Goal: Task Accomplishment & Management: Manage account settings

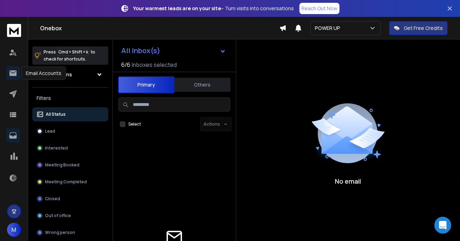
click at [11, 74] on icon at bounding box center [12, 73] width 7 height 6
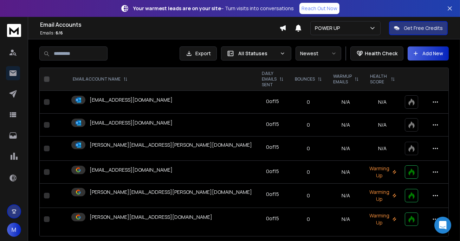
click at [411, 148] on icon at bounding box center [411, 148] width 7 height 7
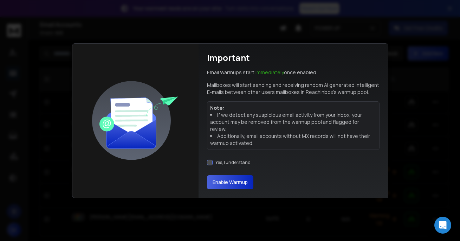
click at [208, 160] on button "Yes, I understand" at bounding box center [210, 163] width 6 height 6
click at [215, 175] on button "Enable Warmup" at bounding box center [230, 182] width 46 height 14
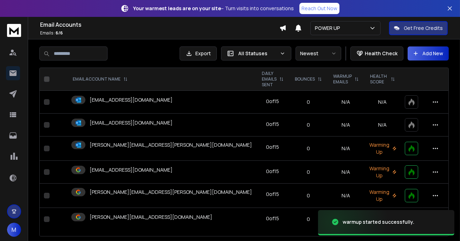
click at [365, 147] on td "Warming Up" at bounding box center [383, 148] width 36 height 24
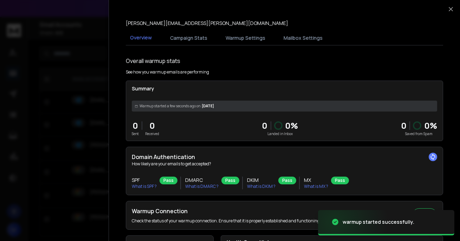
click at [251, 36] on button "Warmup Settings" at bounding box center [246, 37] width 48 height 15
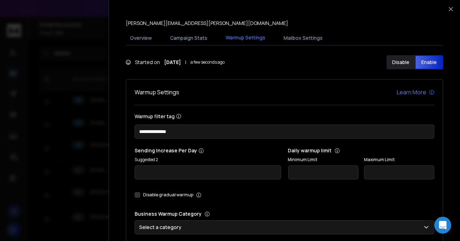
click at [172, 172] on input "*" at bounding box center [208, 172] width 147 height 14
type input "*"
click at [393, 174] on input "**" at bounding box center [399, 172] width 70 height 14
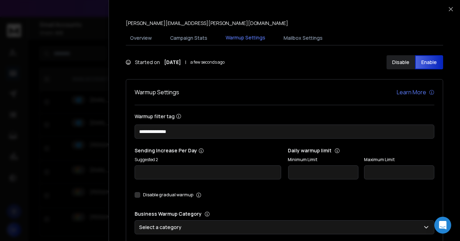
click at [393, 174] on input "**" at bounding box center [399, 172] width 70 height 14
type input "**"
click at [312, 214] on p "Business Warmup Category" at bounding box center [285, 213] width 300 height 7
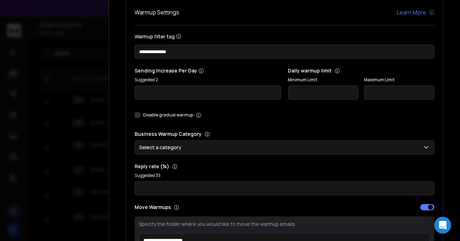
scroll to position [88, 0]
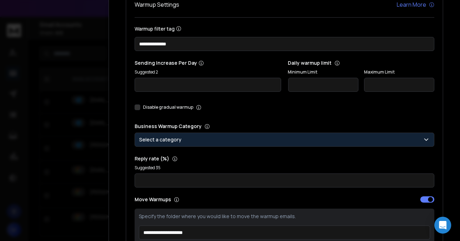
click at [174, 139] on p "Select a category" at bounding box center [161, 139] width 45 height 7
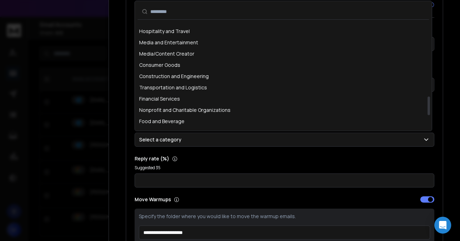
scroll to position [410, 0]
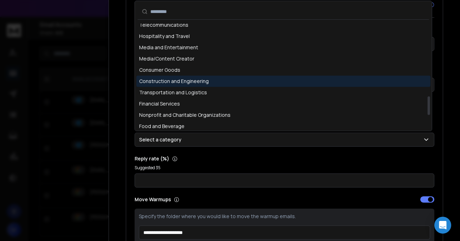
click at [197, 81] on span "Construction and Engineering" at bounding box center [174, 81] width 70 height 7
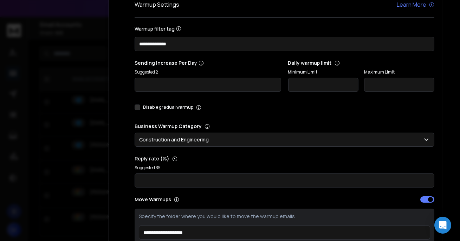
scroll to position [195, 0]
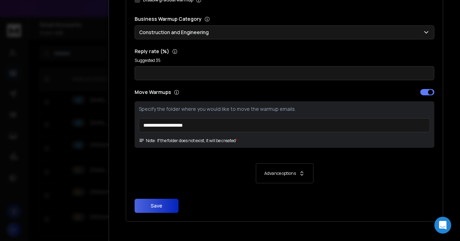
click at [304, 175] on div "Advance options" at bounding box center [285, 173] width 58 height 20
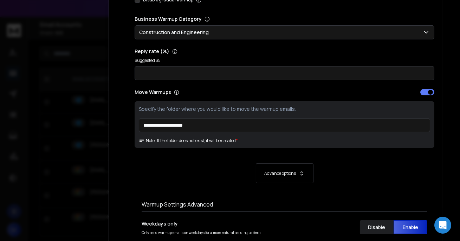
click at [164, 71] on input "**" at bounding box center [285, 73] width 300 height 14
click at [268, 91] on p "Move Warmups" at bounding box center [209, 92] width 148 height 7
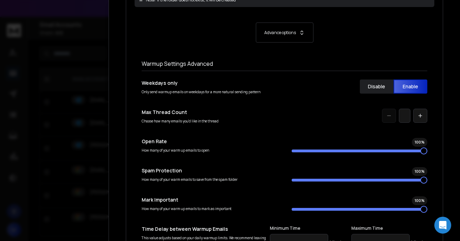
scroll to position [350, 0]
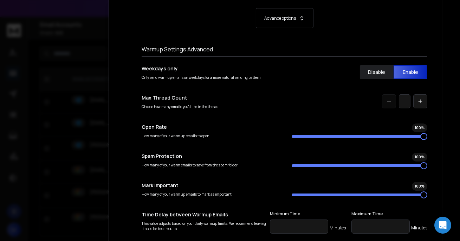
click at [410, 135] on span at bounding box center [360, 136] width 136 height 3
click at [402, 189] on div "100 %" at bounding box center [360, 186] width 136 height 9
click at [402, 195] on span at bounding box center [360, 194] width 136 height 3
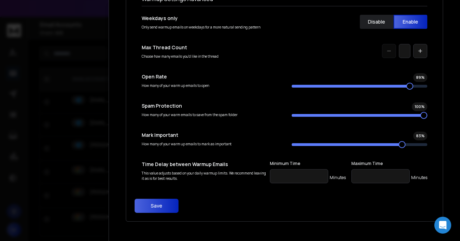
click at [166, 204] on button "Save" at bounding box center [157, 206] width 44 height 14
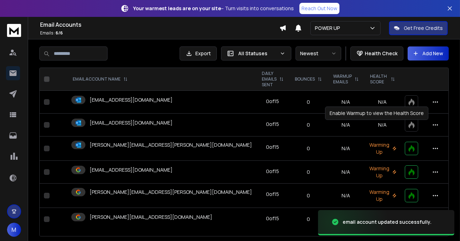
click at [362, 119] on div "Enable Warmup to view the Health Score" at bounding box center [376, 113] width 103 height 13
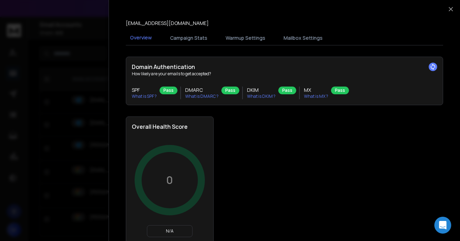
drag, startPoint x: 283, startPoint y: 39, endPoint x: 251, endPoint y: 39, distance: 32.0
click at [275, 39] on div "Overview Campaign Stats Warmup Settings Mailbox Settings" at bounding box center [285, 38] width 318 height 14
click at [251, 39] on button "Warmup Settings" at bounding box center [246, 37] width 48 height 15
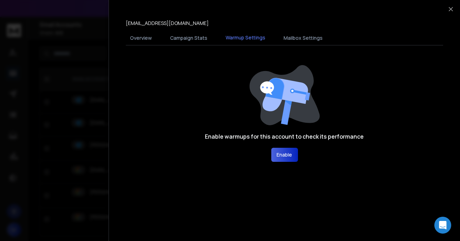
click at [280, 155] on button "Enable" at bounding box center [285, 155] width 27 height 14
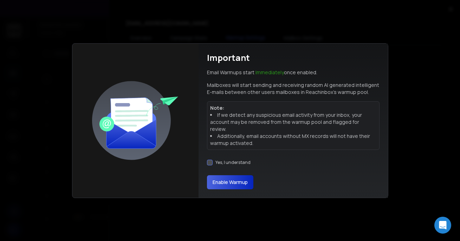
click at [208, 160] on button "Yes, I understand" at bounding box center [210, 163] width 6 height 6
click at [222, 181] on button "Enable Warmup" at bounding box center [230, 182] width 46 height 14
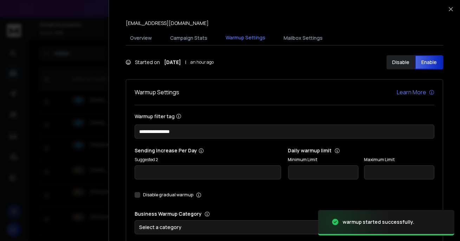
click at [320, 173] on input "*" at bounding box center [323, 172] width 70 height 14
type input "*"
click at [418, 177] on input "**" at bounding box center [399, 172] width 70 height 14
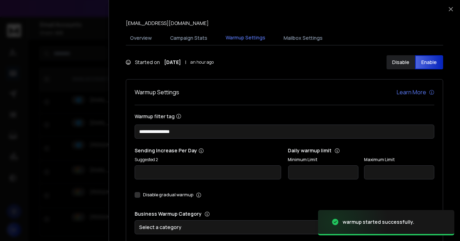
click at [418, 177] on input "**" at bounding box center [399, 172] width 70 height 14
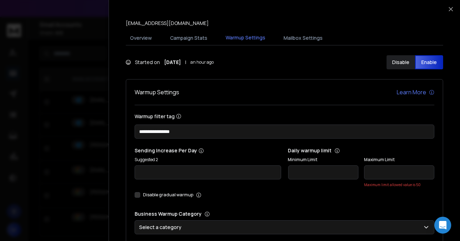
click at [406, 176] on input "**" at bounding box center [399, 172] width 70 height 14
type input "**"
click at [328, 198] on div "Disable gradual warmup" at bounding box center [285, 195] width 300 height 14
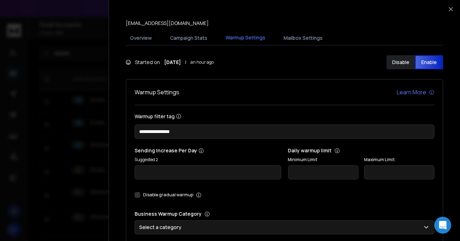
scroll to position [195, 0]
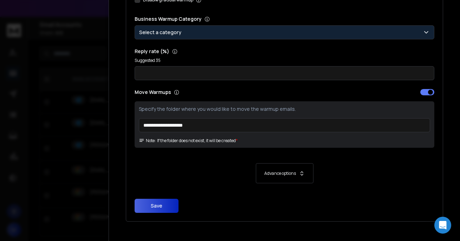
click at [163, 38] on button "Select a category" at bounding box center [285, 32] width 300 height 14
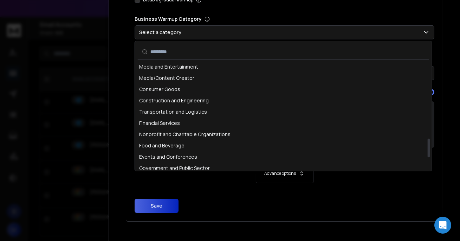
scroll to position [422, 0]
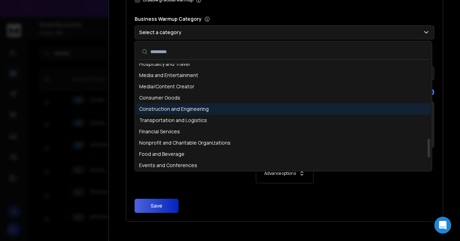
click at [172, 110] on span "Construction and Engineering" at bounding box center [174, 109] width 70 height 7
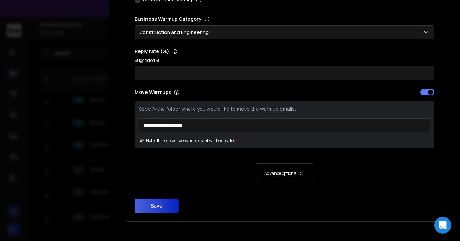
click at [298, 183] on div "Advance options" at bounding box center [285, 173] width 58 height 20
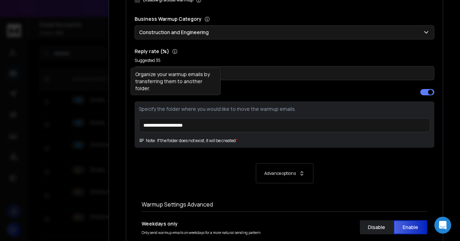
click at [169, 74] on div "Organize your warmup emails by transferring them to another folder." at bounding box center [176, 81] width 90 height 27
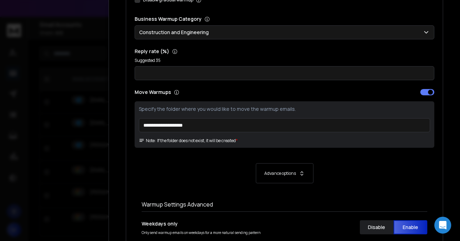
click at [293, 73] on input "**" at bounding box center [285, 73] width 300 height 14
type input "**"
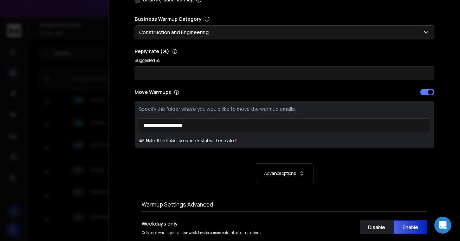
click at [395, 170] on button "Advance options" at bounding box center [285, 173] width 286 height 20
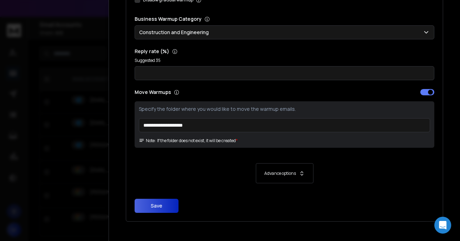
click at [265, 176] on p "Advance options" at bounding box center [281, 174] width 32 height 6
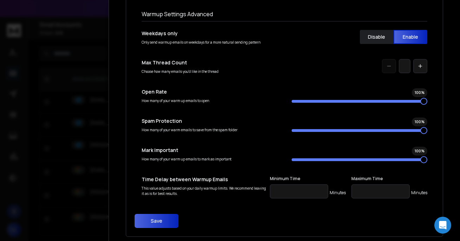
scroll to position [400, 0]
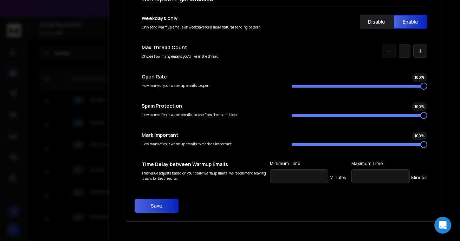
click at [409, 89] on div "Weekdays only Only send warmup emails on weekdays for a more natural sending pa…" at bounding box center [285, 99] width 286 height 168
click at [410, 86] on span at bounding box center [352, 86] width 120 height 3
click at [403, 145] on span at bounding box center [360, 144] width 136 height 3
click at [171, 204] on button "Save" at bounding box center [157, 206] width 44 height 14
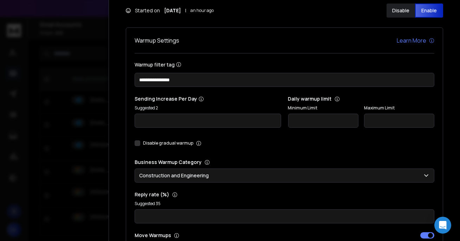
type input "*"
click at [292, 160] on p "Business Warmup Category" at bounding box center [285, 162] width 300 height 7
click at [158, 112] on div "Sending Increase Per Day Suggested 2 *" at bounding box center [208, 111] width 147 height 32
click at [158, 113] on div "Sending Increase Per Day Suggested 2 *" at bounding box center [208, 111] width 147 height 32
click at [157, 122] on input "*" at bounding box center [208, 121] width 147 height 14
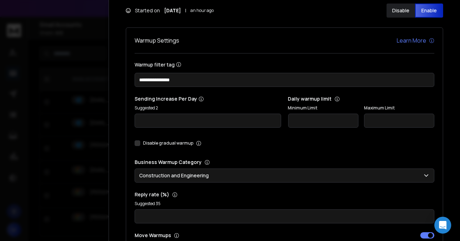
click at [157, 122] on input "*" at bounding box center [208, 121] width 147 height 14
type input "*"
click at [259, 165] on p "Business Warmup Category" at bounding box center [285, 162] width 300 height 7
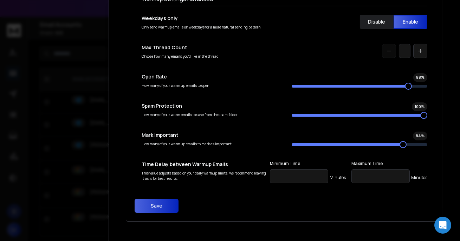
click at [142, 205] on button "Save" at bounding box center [157, 206] width 44 height 14
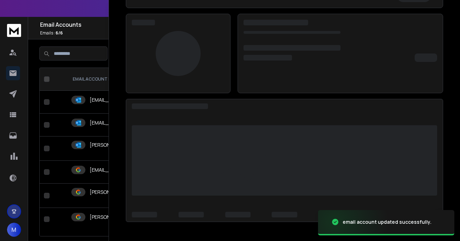
scroll to position [0, 0]
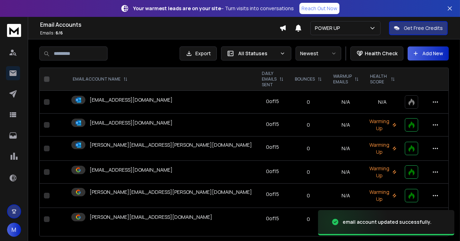
click at [289, 108] on td "0" at bounding box center [308, 102] width 38 height 23
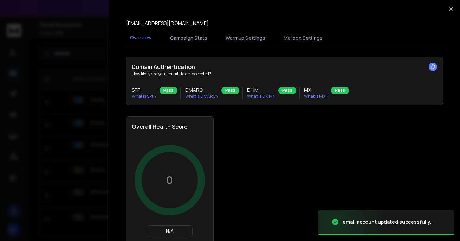
click at [293, 43] on button "Mailbox Settings" at bounding box center [303, 37] width 47 height 15
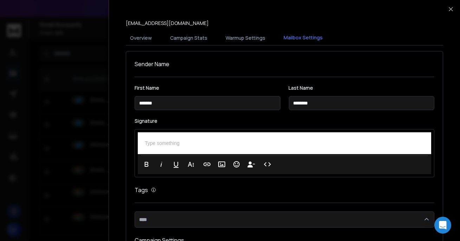
click at [247, 38] on button "Warmup Settings" at bounding box center [246, 37] width 48 height 15
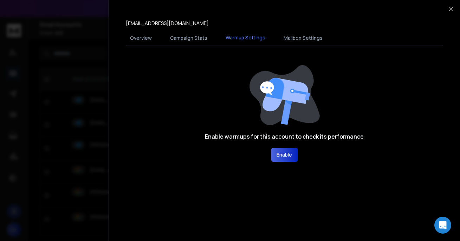
click at [286, 161] on button "Enable" at bounding box center [285, 155] width 27 height 14
click at [281, 154] on body "Your warmest leads are on your site – Turn visits into conversations Reach Out …" at bounding box center [230, 120] width 460 height 241
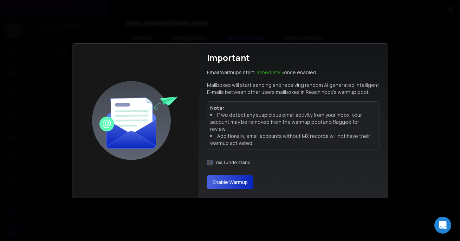
click at [224, 163] on div "Yes, I understand" at bounding box center [229, 162] width 44 height 14
click at [224, 160] on label "Yes, I understand" at bounding box center [233, 163] width 35 height 6
click at [223, 160] on label "Yes, I understand" at bounding box center [233, 163] width 35 height 6
click at [209, 163] on div "Yes, I understand" at bounding box center [229, 162] width 44 height 14
click at [209, 160] on button "Yes, I understand" at bounding box center [210, 163] width 6 height 6
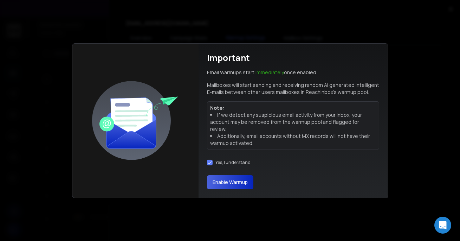
click at [231, 180] on button "Enable Warmup" at bounding box center [230, 182] width 46 height 14
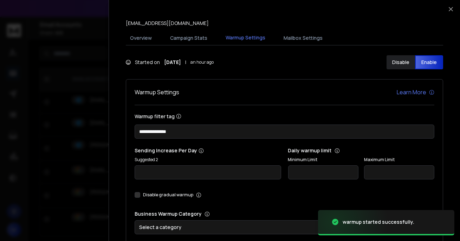
click at [370, 176] on input "**" at bounding box center [399, 172] width 70 height 14
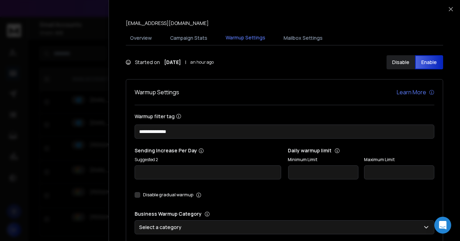
type input "*"
click at [266, 172] on input "*" at bounding box center [208, 172] width 147 height 14
click at [233, 177] on input "*" at bounding box center [208, 172] width 147 height 14
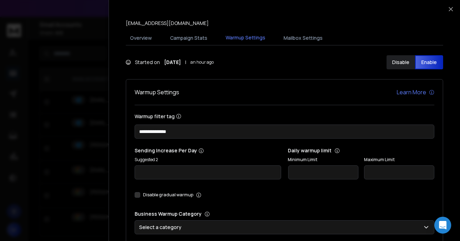
type input "*"
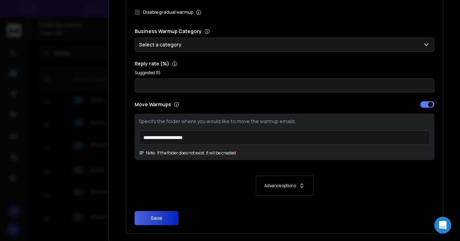
scroll to position [195, 0]
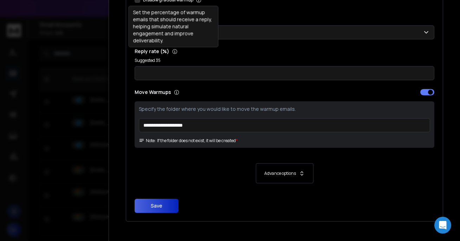
click at [172, 33] on div "Set the percentage of warmup emails that should receive a reply, helping simula…" at bounding box center [173, 27] width 90 height 42
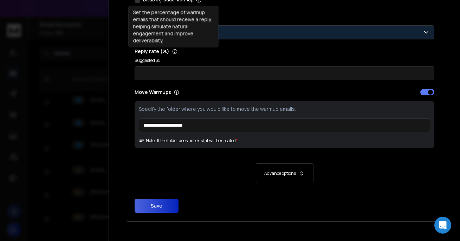
click at [304, 30] on div "Select a category" at bounding box center [284, 32] width 291 height 7
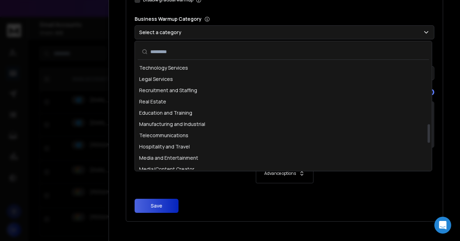
scroll to position [349, 0]
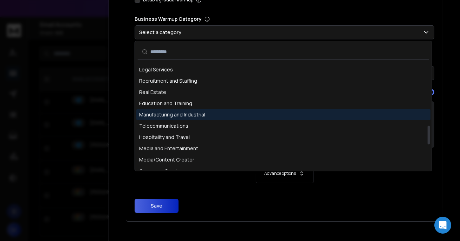
click at [233, 118] on div "Manufacturing and Industrial" at bounding box center [283, 114] width 294 height 11
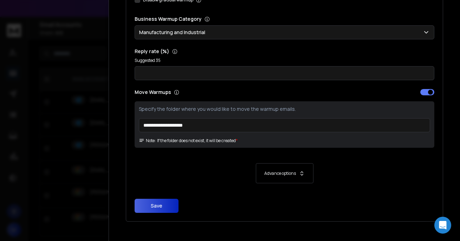
click at [279, 178] on div "Advance options" at bounding box center [285, 173] width 58 height 20
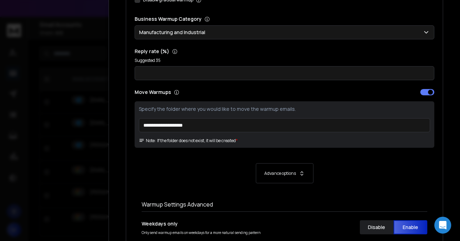
click at [209, 74] on input "**" at bounding box center [285, 73] width 300 height 14
type input "**"
click at [361, 155] on form "**********" at bounding box center [285, 155] width 300 height 525
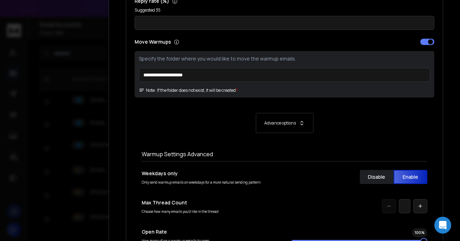
scroll to position [319, 0]
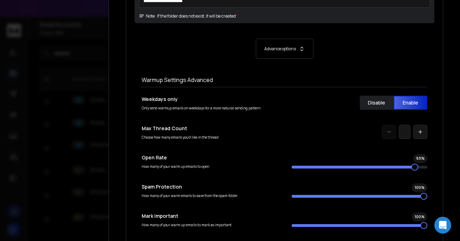
click at [416, 166] on span at bounding box center [355, 167] width 126 height 3
click at [400, 224] on span at bounding box center [347, 225] width 110 height 3
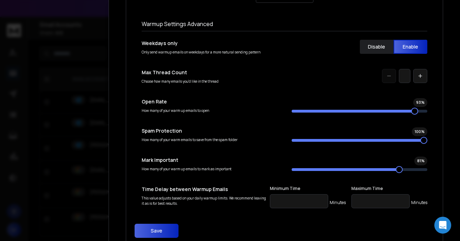
scroll to position [400, 0]
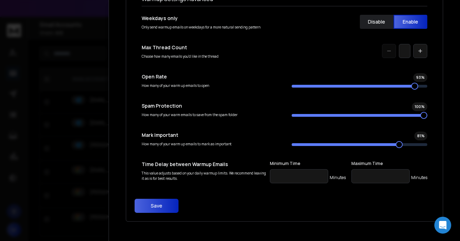
click at [167, 200] on button "Save" at bounding box center [157, 206] width 44 height 14
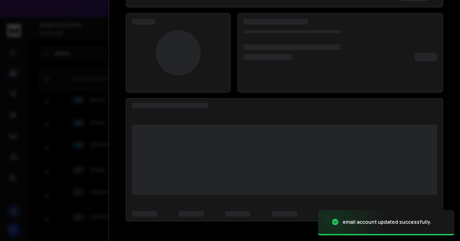
scroll to position [222, 0]
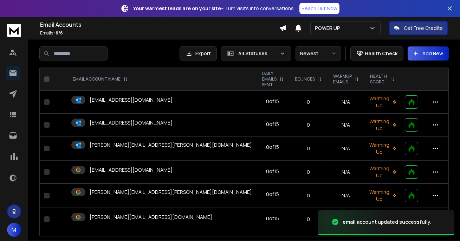
click at [325, 36] on div "Email Accounts Emails : 6 / 6 POWER UP Get Free Credits" at bounding box center [230, 28] width 460 height 23
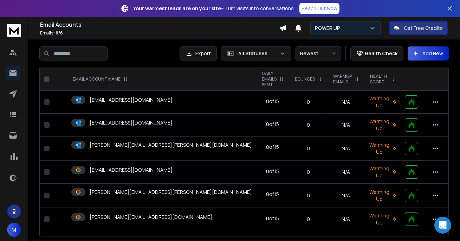
click at [338, 31] on button "POWER UP" at bounding box center [346, 28] width 70 height 14
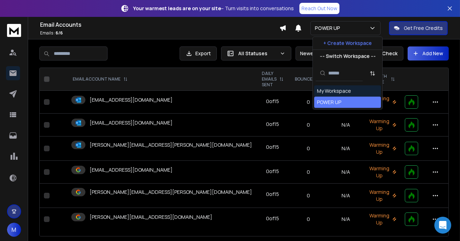
click at [333, 91] on div "My Workspace" at bounding box center [334, 91] width 34 height 7
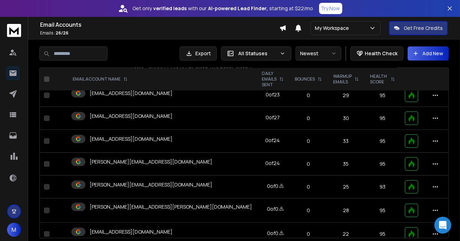
scroll to position [489, 0]
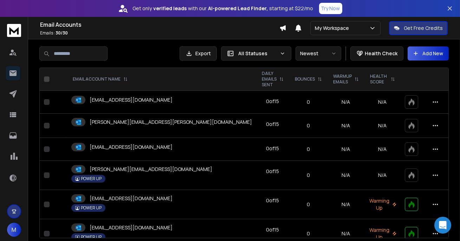
click at [412, 175] on icon at bounding box center [411, 175] width 7 height 7
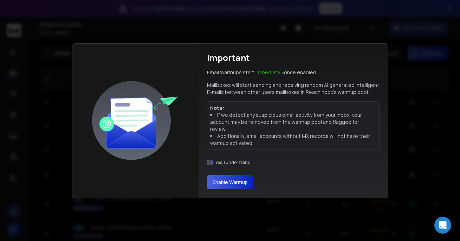
click at [212, 160] on button "Yes, I understand" at bounding box center [210, 163] width 6 height 6
click at [212, 170] on div "Important Email Warmups start Immediately once enabled. Mailboxes will start se…" at bounding box center [294, 121] width 190 height 154
click at [212, 175] on button "Enable Warmup" at bounding box center [230, 182] width 46 height 14
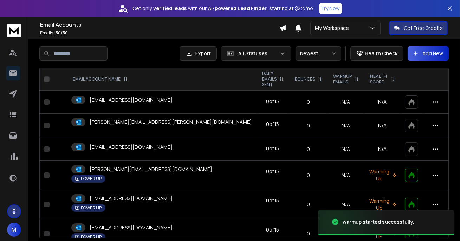
click at [256, 175] on td "0 of 15" at bounding box center [272, 170] width 33 height 18
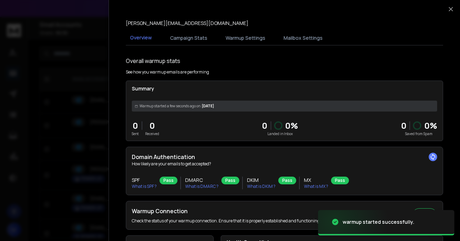
click at [294, 37] on button "Mailbox Settings" at bounding box center [303, 37] width 47 height 15
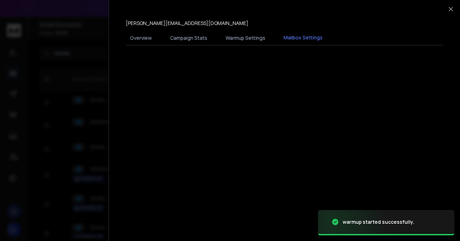
click at [294, 37] on button "Mailbox Settings" at bounding box center [303, 38] width 47 height 16
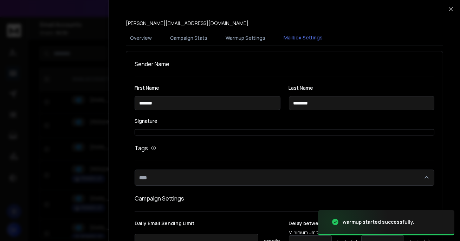
click at [244, 37] on button "Warmup Settings" at bounding box center [246, 37] width 48 height 15
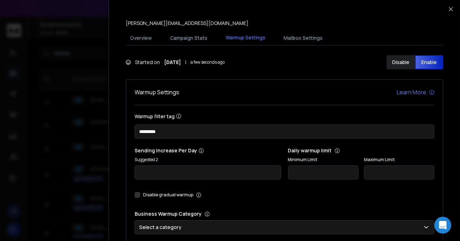
click at [193, 175] on input "*" at bounding box center [208, 172] width 147 height 14
type input "*"
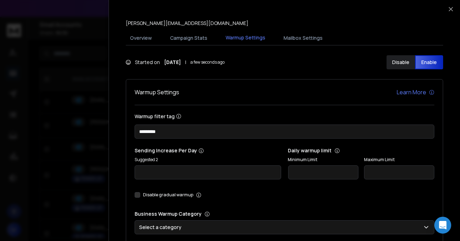
click at [377, 177] on input "**" at bounding box center [399, 172] width 70 height 14
type input "**"
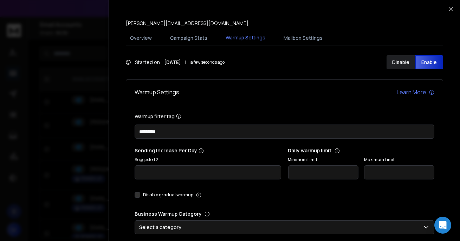
click at [333, 199] on div "Disable gradual warmup" at bounding box center [285, 195] width 300 height 14
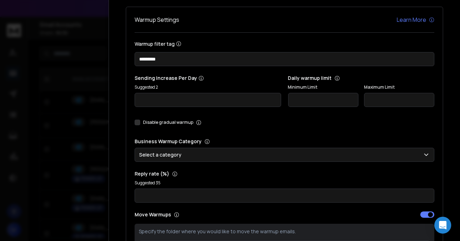
scroll to position [93, 0]
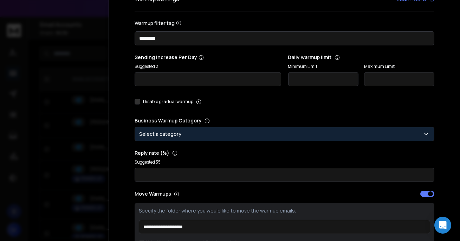
click at [219, 130] on div "Select a category" at bounding box center [284, 133] width 291 height 7
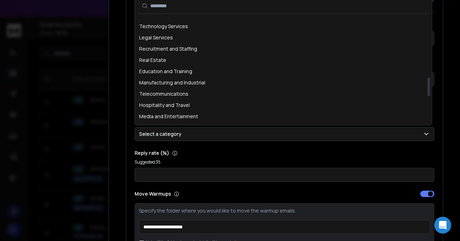
scroll to position [337, 0]
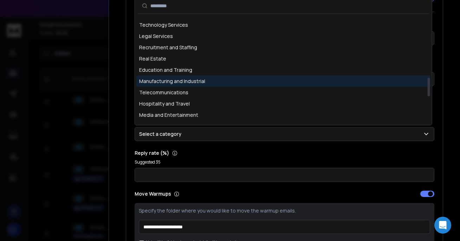
click at [166, 81] on span "Manufacturing and Industrial" at bounding box center [172, 80] width 66 height 7
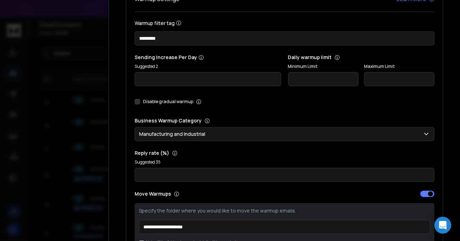
click at [237, 176] on input "**" at bounding box center [285, 175] width 300 height 14
type input "**"
click at [237, 157] on div "Reply rate (%) Suggested 35 **" at bounding box center [285, 165] width 300 height 32
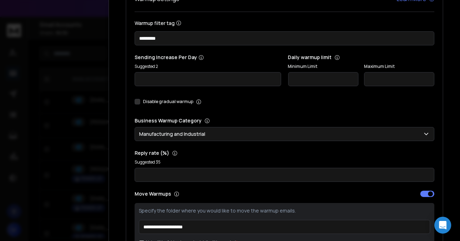
scroll to position [195, 0]
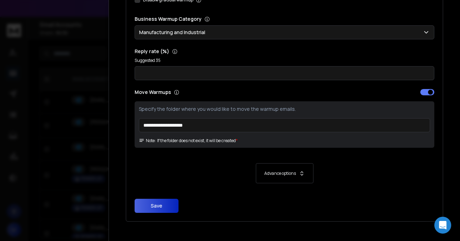
click at [290, 171] on p "Advance options" at bounding box center [281, 174] width 32 height 6
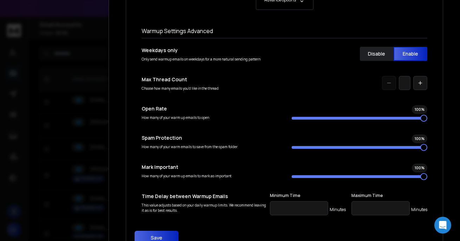
scroll to position [363, 0]
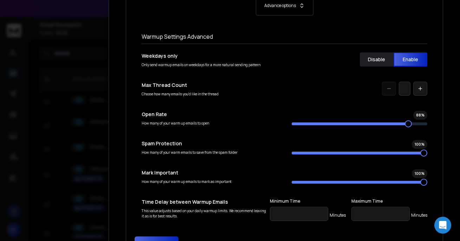
click at [410, 123] on span at bounding box center [352, 123] width 120 height 3
click at [400, 183] on span at bounding box center [347, 182] width 110 height 3
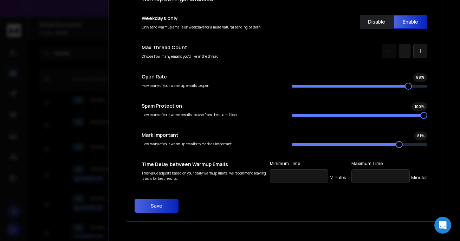
click at [159, 204] on button "Save" at bounding box center [157, 206] width 44 height 14
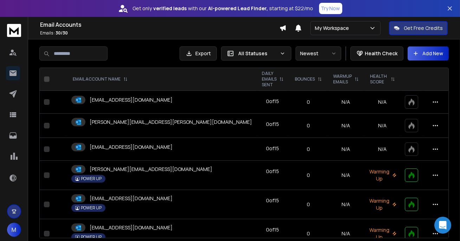
scroll to position [586, 0]
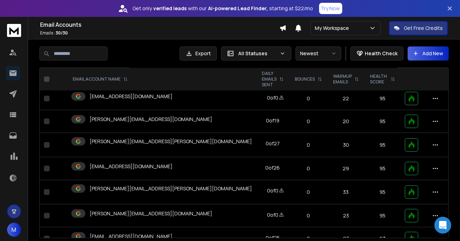
click at [173, 233] on p "matthewsorensen@moveuppreparation.com" at bounding box center [131, 236] width 83 height 7
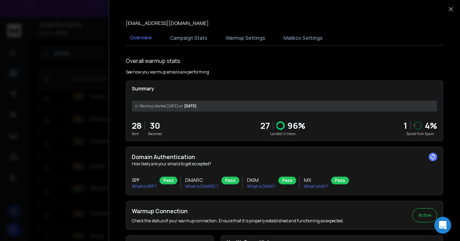
click at [308, 38] on button "Mailbox Settings" at bounding box center [303, 37] width 47 height 15
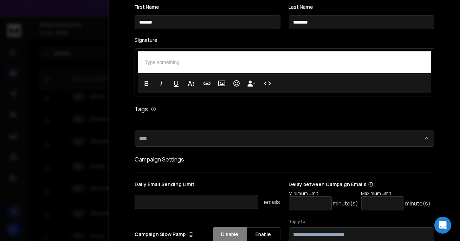
scroll to position [107, 0]
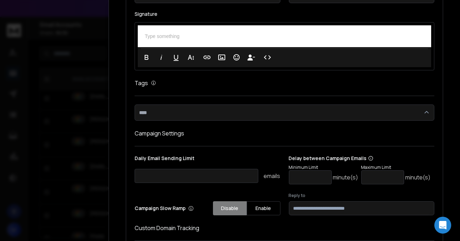
click at [165, 172] on input "**" at bounding box center [197, 176] width 124 height 14
type input "*"
click at [154, 142] on form "**********" at bounding box center [285, 189] width 300 height 421
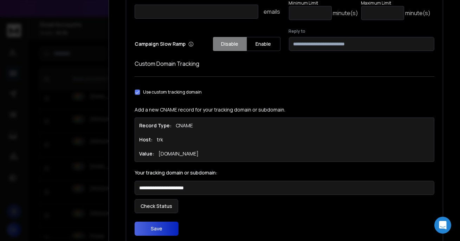
scroll to position [294, 0]
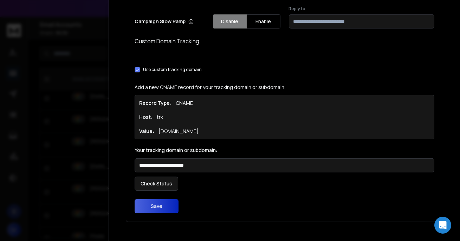
click at [157, 205] on button "Save" at bounding box center [157, 206] width 44 height 14
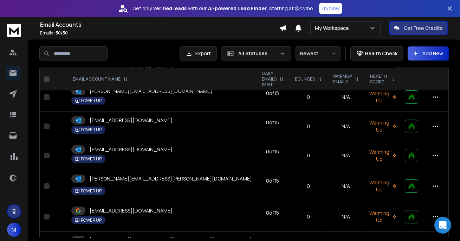
scroll to position [0, 0]
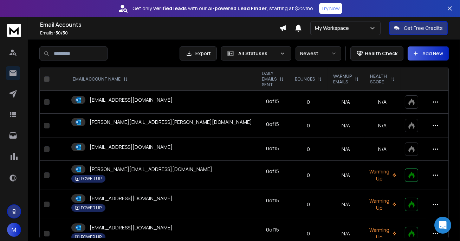
click at [412, 147] on icon at bounding box center [412, 149] width 6 height 7
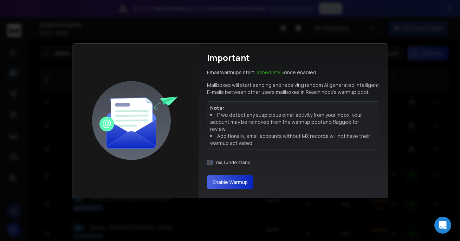
click at [211, 160] on button "Yes, I understand" at bounding box center [210, 163] width 6 height 6
click at [217, 176] on button "Enable Warmup" at bounding box center [230, 182] width 46 height 14
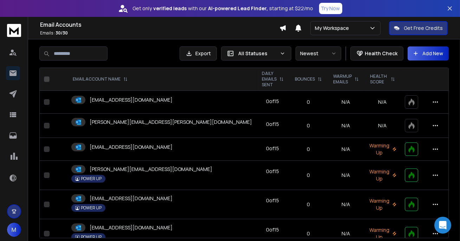
click at [344, 147] on td "N/A" at bounding box center [346, 149] width 37 height 23
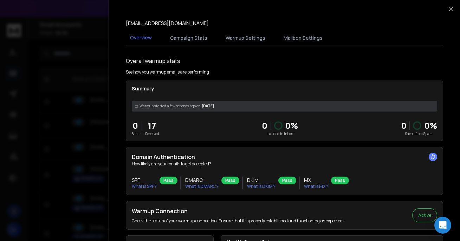
click at [265, 39] on button "Warmup Settings" at bounding box center [246, 37] width 48 height 15
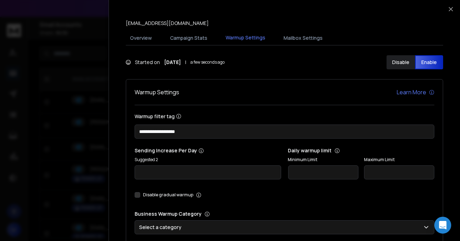
click at [168, 175] on input "*" at bounding box center [208, 172] width 147 height 14
type input "*"
click at [375, 172] on input "**" at bounding box center [399, 172] width 70 height 14
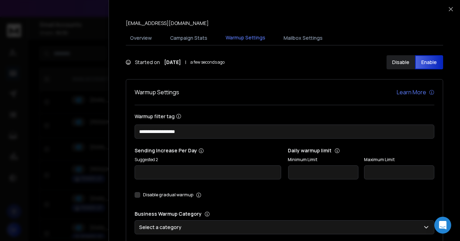
click at [375, 172] on input "**" at bounding box center [399, 172] width 70 height 14
type input "**"
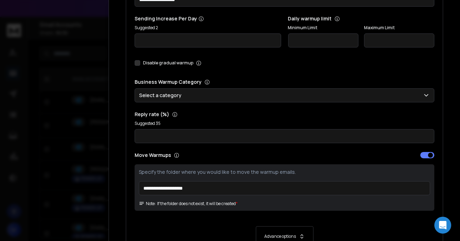
scroll to position [131, 0]
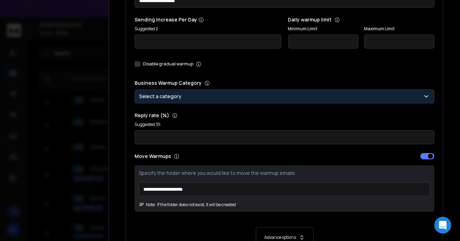
click at [246, 95] on div "Select a category" at bounding box center [284, 96] width 291 height 7
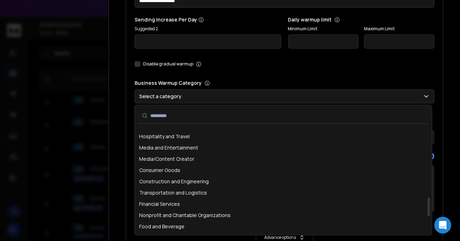
scroll to position [391, 0]
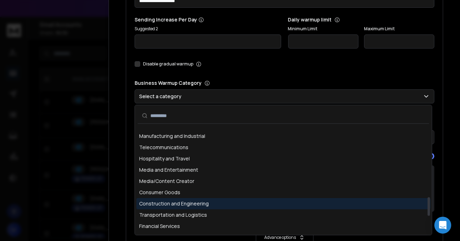
click at [199, 203] on span "Construction and Engineering" at bounding box center [174, 203] width 70 height 7
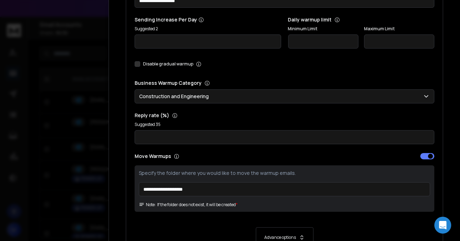
click at [243, 170] on p "Specify the folder where you would like to move the warmup emails." at bounding box center [285, 173] width 292 height 7
click at [218, 142] on input "**" at bounding box center [285, 137] width 300 height 14
type input "**"
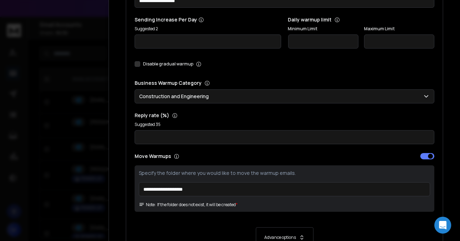
click at [219, 161] on div "**********" at bounding box center [285, 182] width 300 height 59
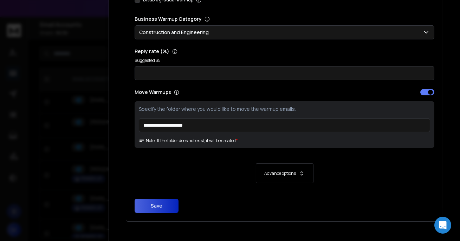
click at [287, 177] on div "Advance options" at bounding box center [285, 173] width 58 height 20
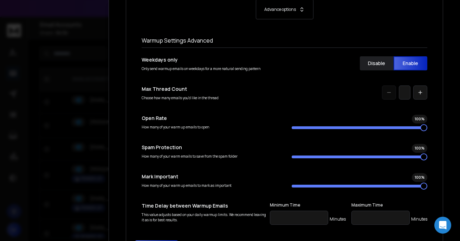
scroll to position [352, 0]
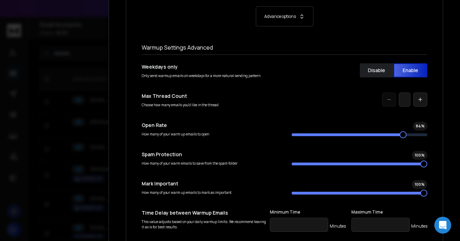
click at [403, 134] on span at bounding box center [349, 134] width 114 height 3
click at [396, 195] on div "100 % ***" at bounding box center [360, 187] width 136 height 15
click at [396, 193] on span at bounding box center [360, 193] width 136 height 3
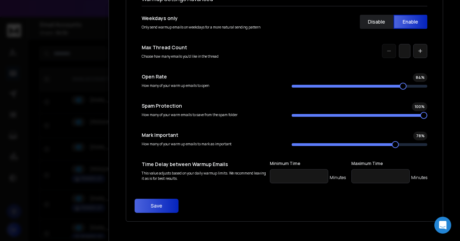
click at [157, 205] on button "Save" at bounding box center [157, 206] width 44 height 14
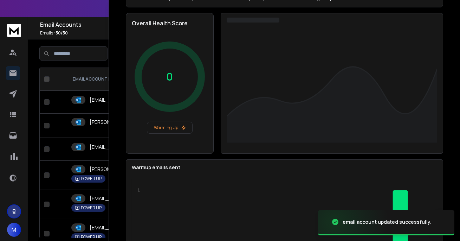
scroll to position [0, 0]
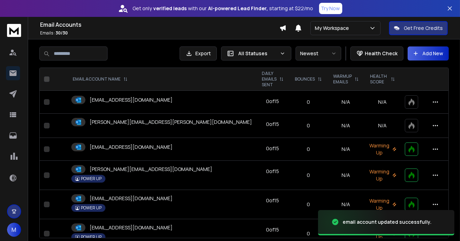
click at [369, 127] on p "N/A" at bounding box center [383, 125] width 28 height 7
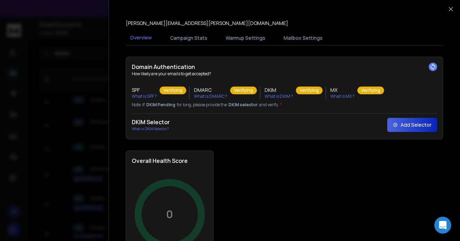
click at [252, 42] on button "Warmup Settings" at bounding box center [246, 37] width 48 height 15
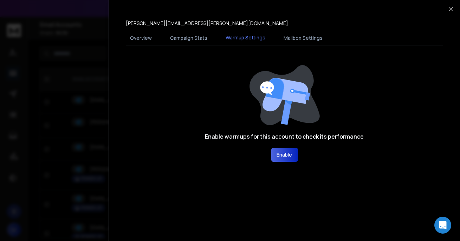
click at [281, 160] on button "Enable" at bounding box center [285, 155] width 27 height 14
click at [282, 152] on button "Enable" at bounding box center [285, 155] width 27 height 14
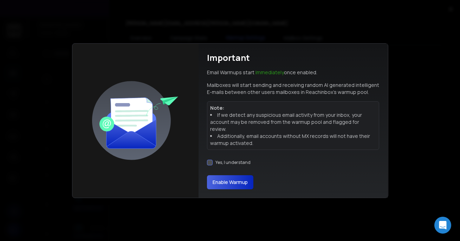
click at [211, 160] on button "Yes, I understand" at bounding box center [210, 163] width 6 height 6
click at [219, 175] on button "Enable Warmup" at bounding box center [230, 182] width 46 height 14
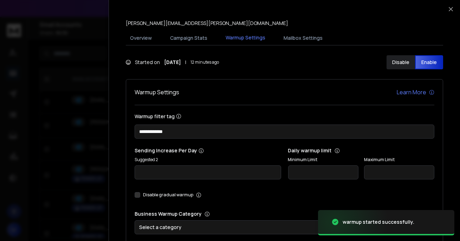
click at [401, 179] on input "**" at bounding box center [399, 172] width 70 height 14
click at [401, 179] on input "*" at bounding box center [399, 172] width 70 height 14
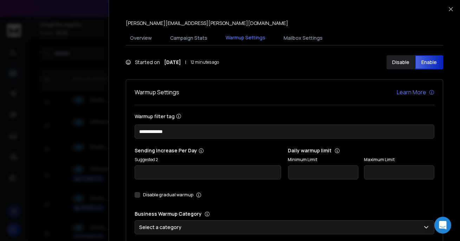
type input "**"
click at [189, 176] on input "*" at bounding box center [208, 172] width 147 height 14
type input "*"
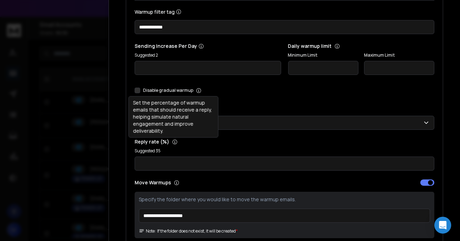
click at [168, 119] on div "Set the percentage of warmup emails that should receive a reply, helping simula…" at bounding box center [173, 117] width 90 height 42
click at [273, 113] on div "Business Warmup Category Select a category" at bounding box center [285, 118] width 300 height 24
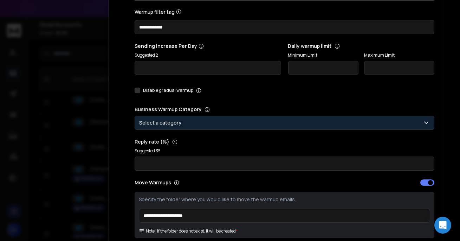
click at [268, 125] on div "Select a category" at bounding box center [284, 122] width 291 height 7
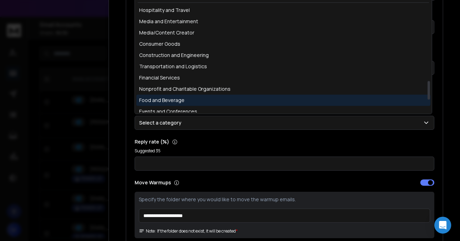
scroll to position [419, 0]
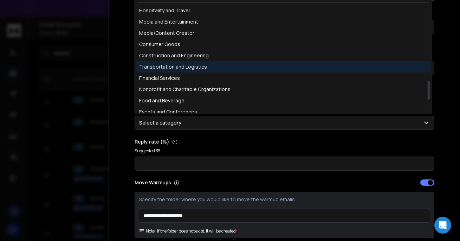
click at [250, 69] on div "Transportation and Logistics" at bounding box center [283, 66] width 294 height 11
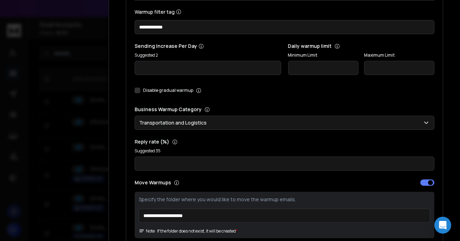
click at [217, 164] on input "**" at bounding box center [285, 164] width 300 height 14
type input "**"
click at [207, 150] on p "Suggested 35" at bounding box center [285, 151] width 300 height 6
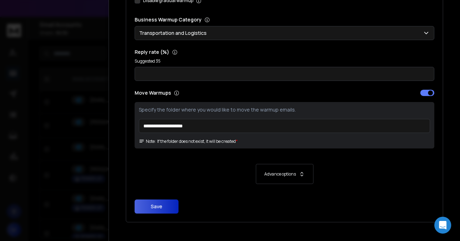
scroll to position [195, 0]
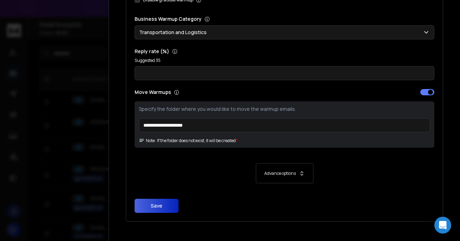
click at [295, 176] on p "Advance options" at bounding box center [281, 174] width 32 height 6
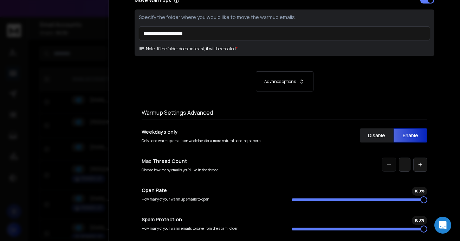
scroll to position [381, 0]
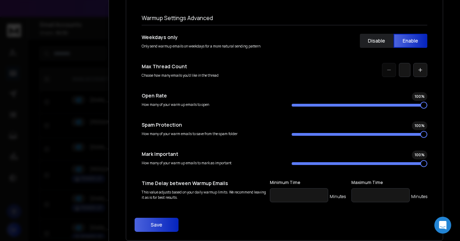
click at [414, 103] on div "100 % ***" at bounding box center [360, 99] width 136 height 14
click at [409, 104] on span at bounding box center [360, 105] width 136 height 3
click at [404, 166] on div "Weekdays only Only send warmup emails on weekdays for a more natural sending pa…" at bounding box center [285, 118] width 286 height 168
click at [404, 164] on span at bounding box center [349, 163] width 114 height 3
click at [157, 224] on button "Save" at bounding box center [157, 225] width 44 height 14
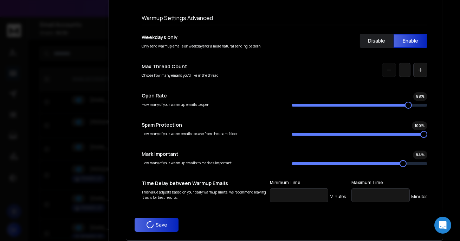
scroll to position [222, 0]
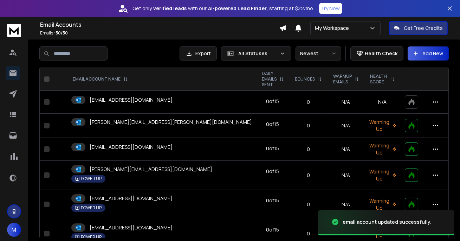
click at [256, 107] on td "0 of 15" at bounding box center [272, 100] width 33 height 18
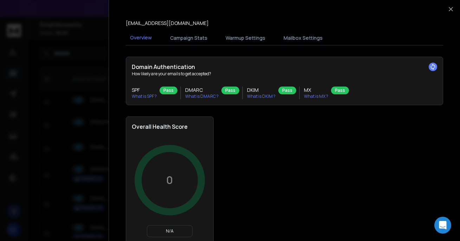
click at [246, 40] on button "Warmup Settings" at bounding box center [246, 37] width 48 height 15
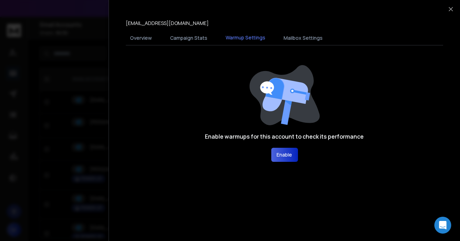
click at [282, 157] on button "Enable" at bounding box center [285, 155] width 27 height 14
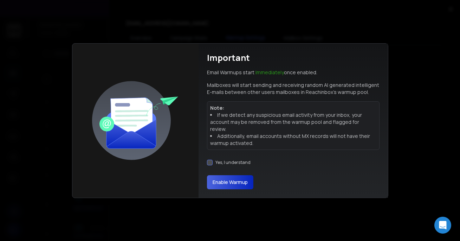
click at [230, 160] on label "Yes, I understand" at bounding box center [233, 163] width 35 height 6
click at [208, 160] on button "Yes, I understand" at bounding box center [210, 163] width 6 height 6
click at [218, 175] on button "Enable Warmup" at bounding box center [230, 182] width 46 height 14
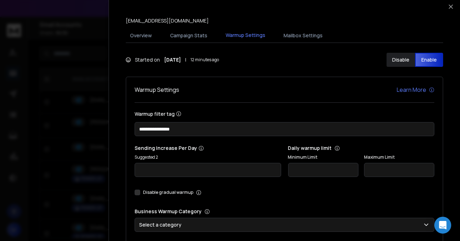
scroll to position [0, 0]
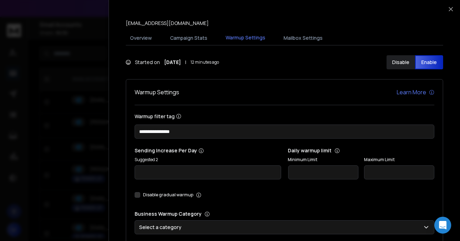
click at [394, 168] on input "**" at bounding box center [399, 172] width 70 height 14
type input "**"
click at [219, 177] on input "*" at bounding box center [208, 172] width 147 height 14
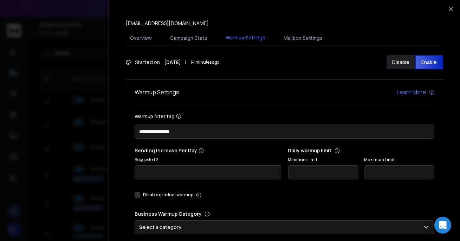
click at [219, 177] on input "*" at bounding box center [208, 172] width 147 height 14
type input "*"
click at [249, 195] on div "Disable gradual warmup" at bounding box center [285, 195] width 300 height 14
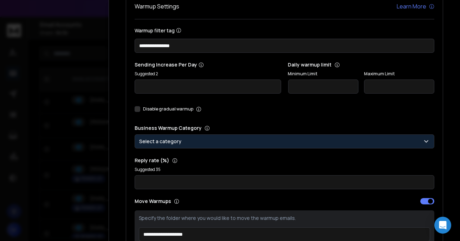
scroll to position [94, 0]
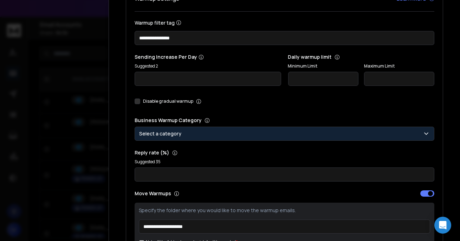
click at [187, 127] on button "Select a category" at bounding box center [285, 134] width 300 height 14
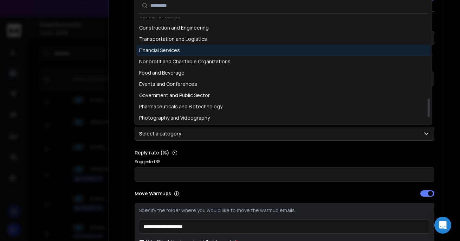
scroll to position [449, 0]
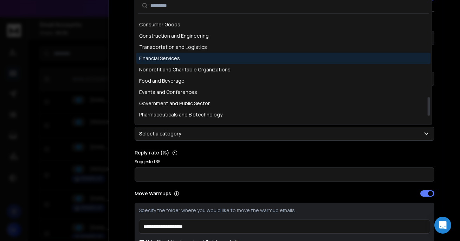
click at [168, 45] on span "Transportation and Logistics" at bounding box center [173, 47] width 68 height 7
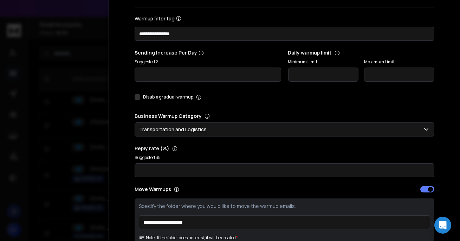
click at [239, 99] on div "Disable gradual warmup" at bounding box center [285, 97] width 300 height 14
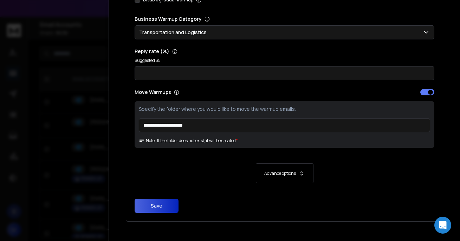
click at [211, 78] on input "**" at bounding box center [285, 73] width 300 height 14
type input "**"
click at [265, 171] on p "Advance options" at bounding box center [281, 174] width 32 height 6
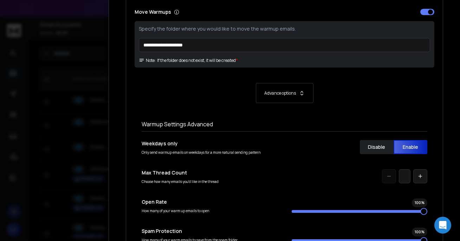
scroll to position [329, 0]
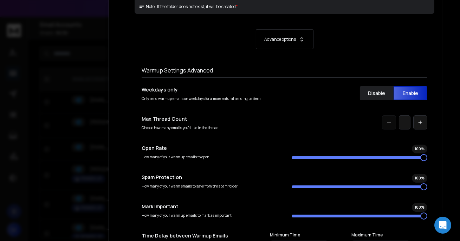
click at [412, 157] on span at bounding box center [360, 157] width 136 height 3
click at [407, 215] on span at bounding box center [360, 216] width 136 height 3
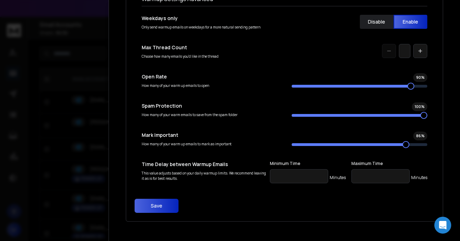
click at [146, 203] on button "Save" at bounding box center [157, 206] width 44 height 14
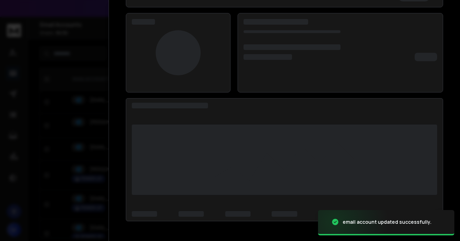
scroll to position [222, 0]
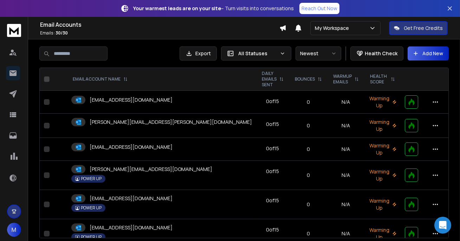
click at [328, 101] on td "N/A" at bounding box center [346, 102] width 37 height 23
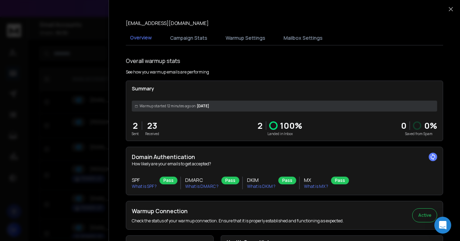
click at [252, 40] on button "Warmup Settings" at bounding box center [246, 37] width 48 height 15
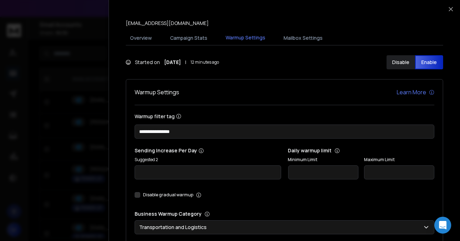
click at [82, 116] on div at bounding box center [230, 120] width 460 height 241
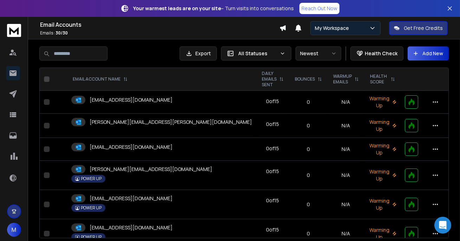
click at [351, 31] on p "My Workspace" at bounding box center [333, 28] width 37 height 7
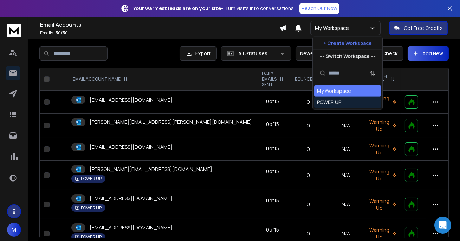
click at [344, 104] on div "POWER UP" at bounding box center [347, 102] width 67 height 11
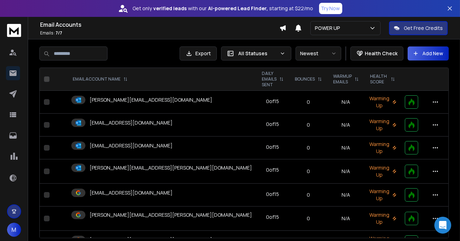
click at [328, 100] on td "N/A" at bounding box center [346, 102] width 37 height 23
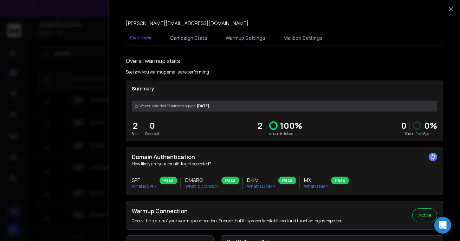
click at [244, 37] on button "Warmup Settings" at bounding box center [246, 37] width 48 height 15
